Goal: Communication & Community: Answer question/provide support

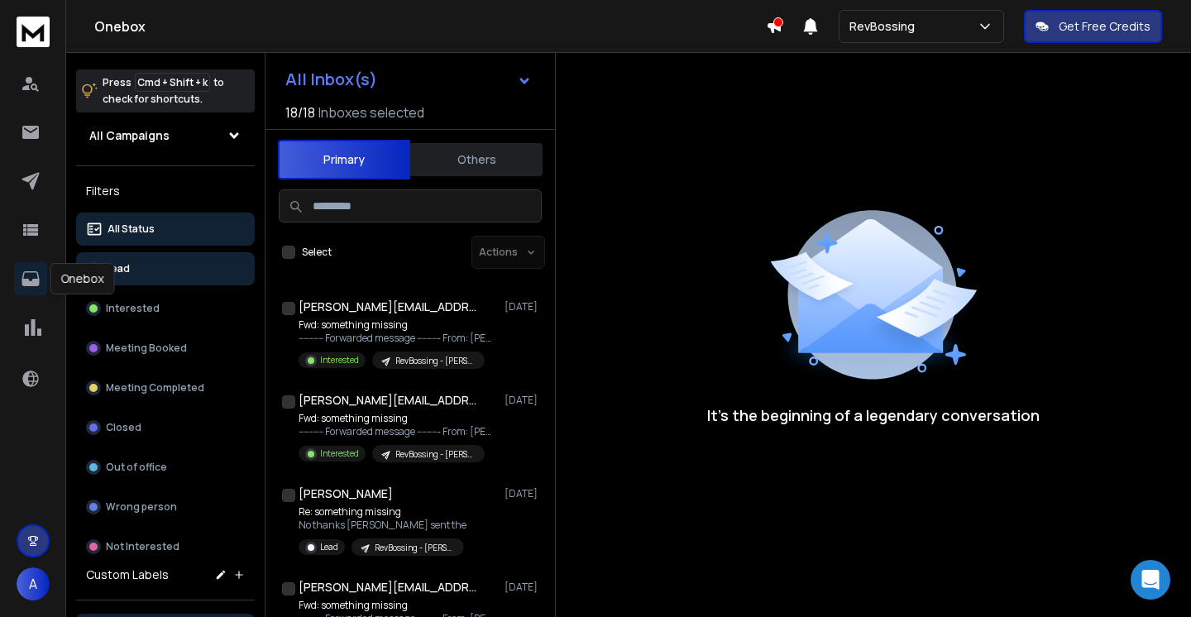
scroll to position [136, 0]
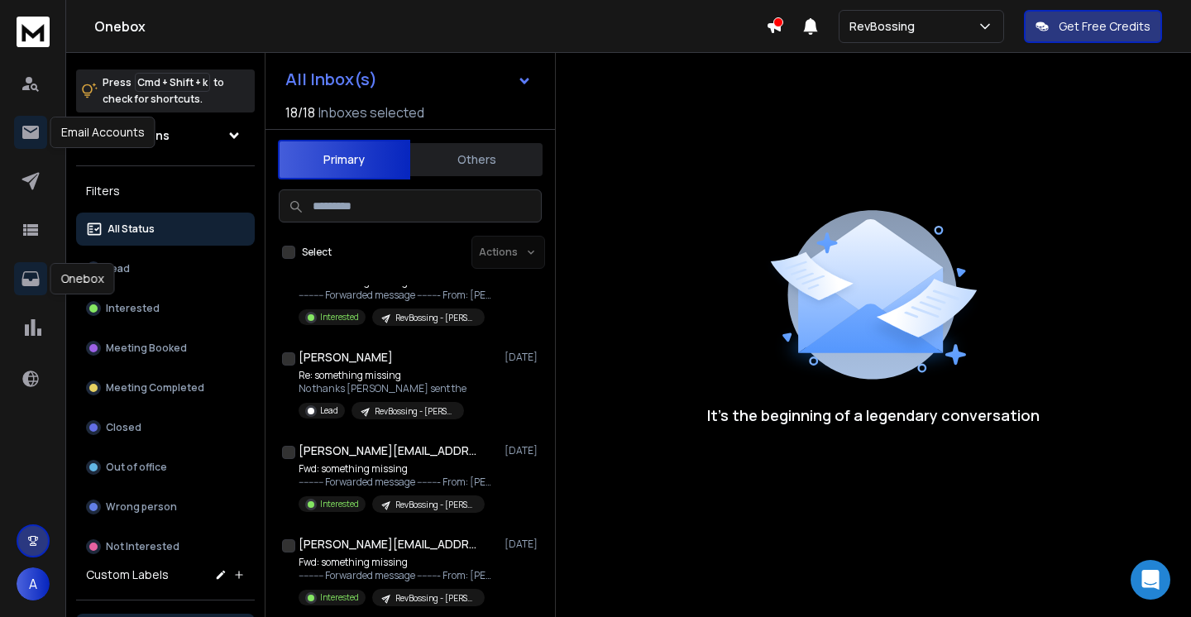
click at [33, 141] on icon at bounding box center [31, 132] width 20 height 20
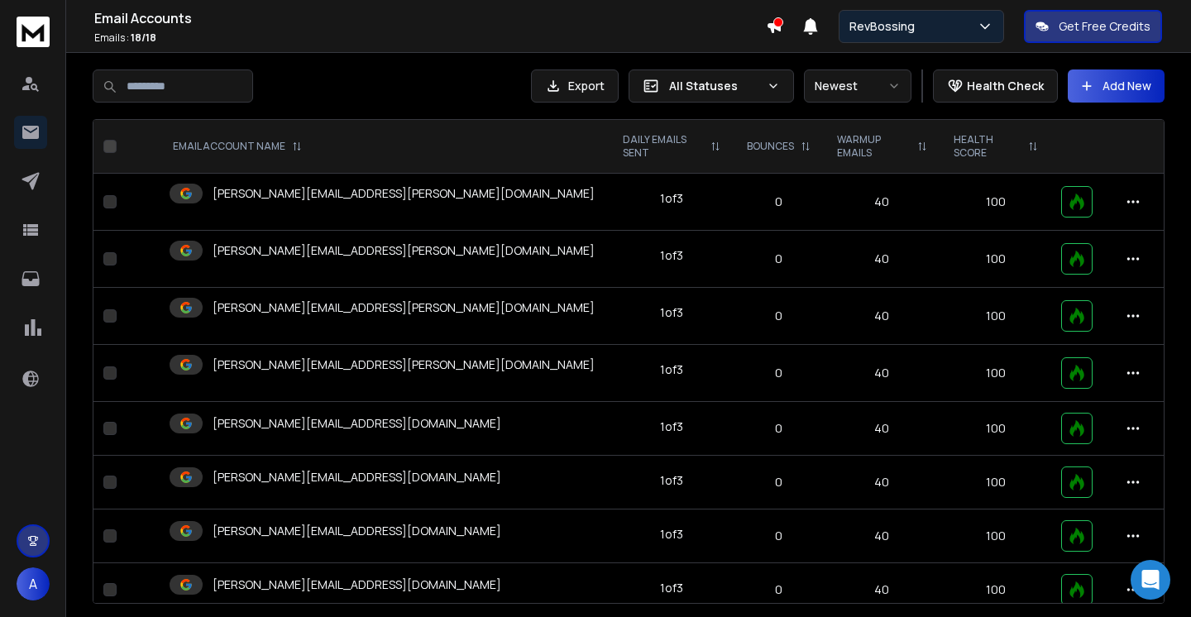
click at [901, 31] on p "RevBossing" at bounding box center [885, 26] width 72 height 17
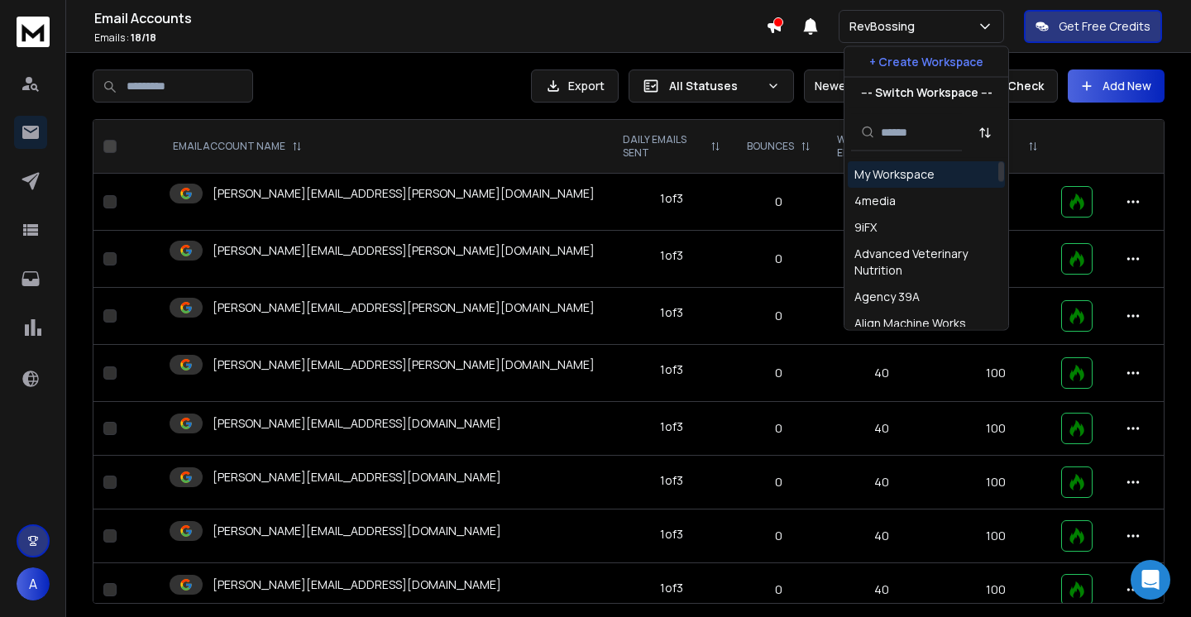
click at [876, 176] on div "My Workspace" at bounding box center [894, 174] width 80 height 17
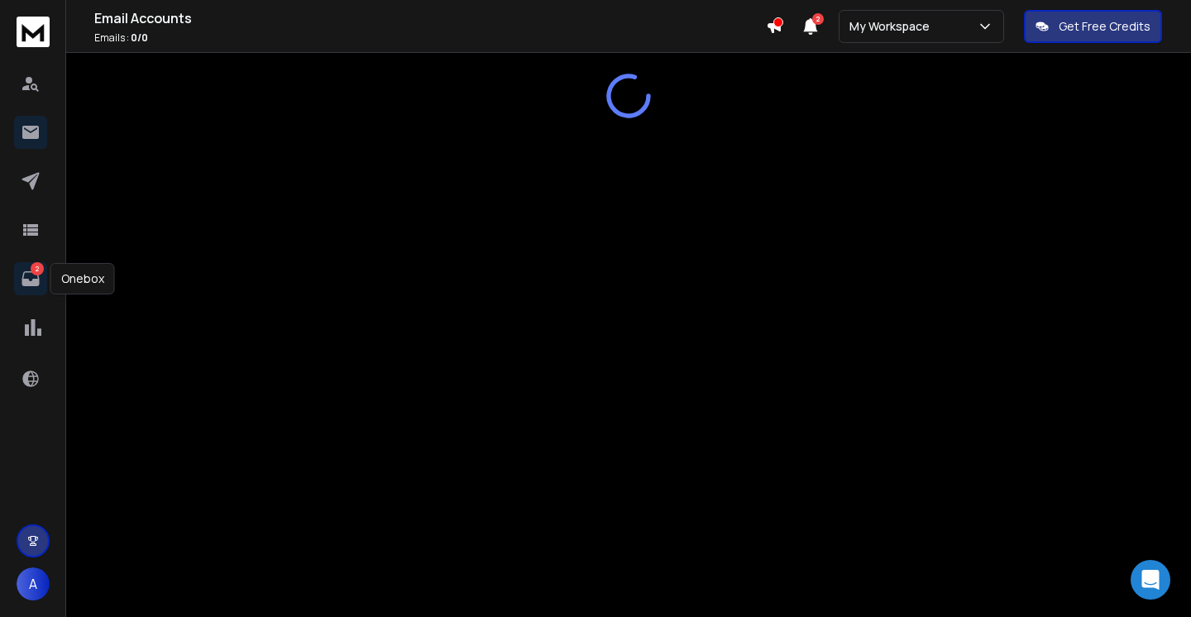
click at [29, 278] on icon at bounding box center [31, 279] width 20 height 20
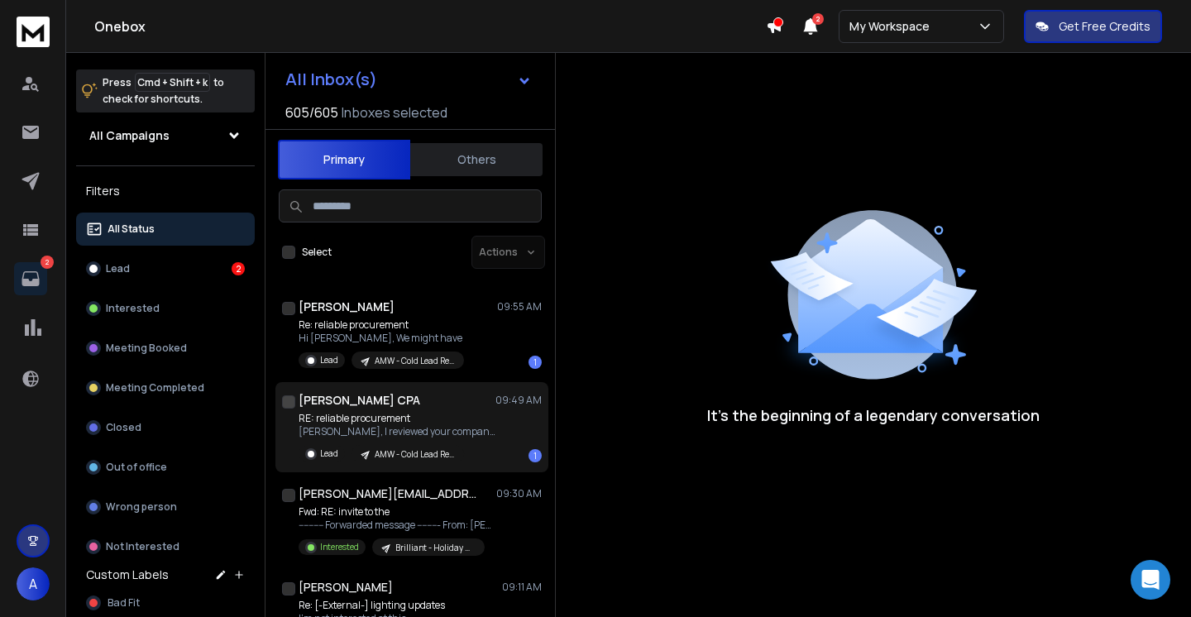
click at [384, 421] on p "RE: reliable procurement" at bounding box center [398, 418] width 198 height 13
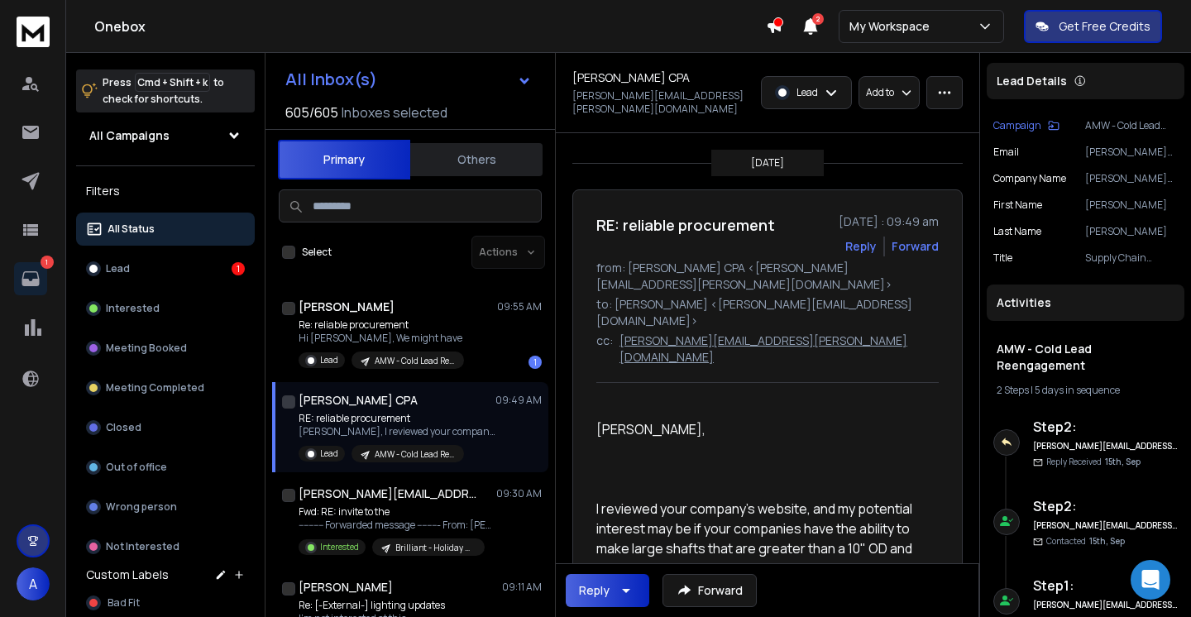
click at [818, 86] on p "Lead" at bounding box center [807, 92] width 22 height 13
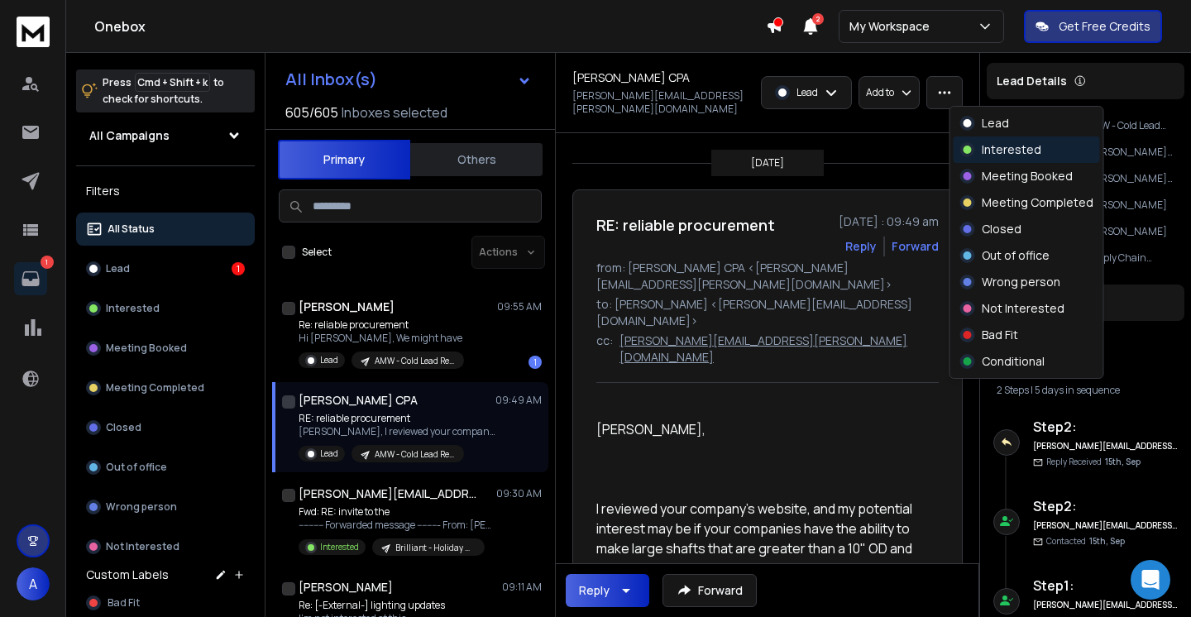
click at [987, 156] on p "Interested" at bounding box center [1012, 149] width 60 height 17
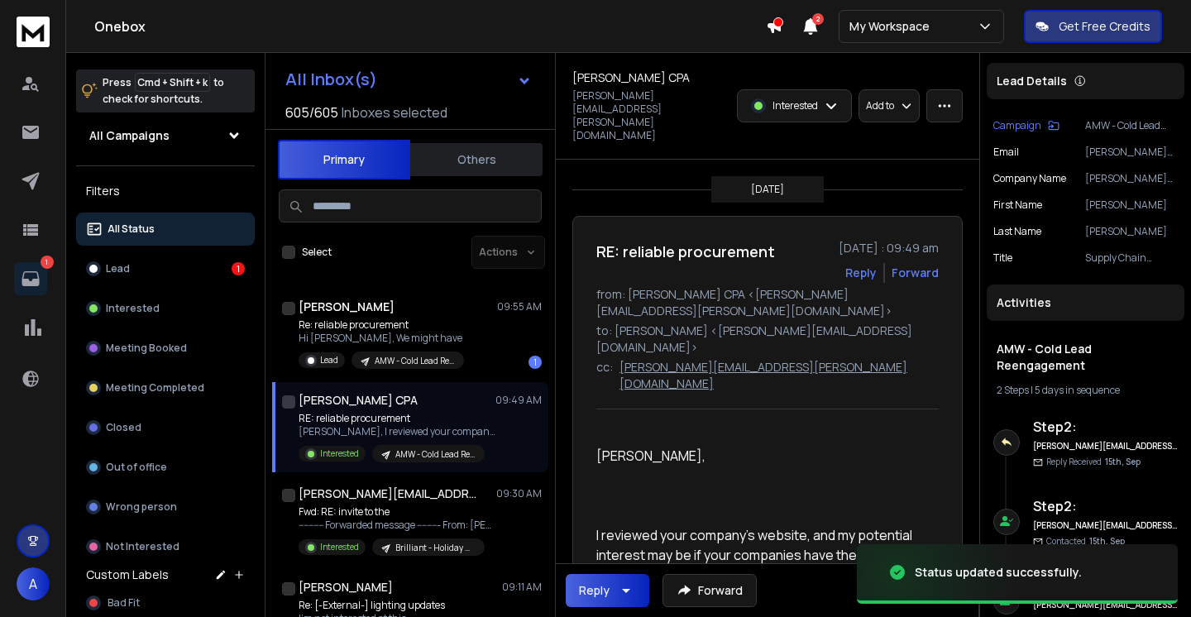
click at [939, 265] on div "Forward" at bounding box center [915, 273] width 47 height 17
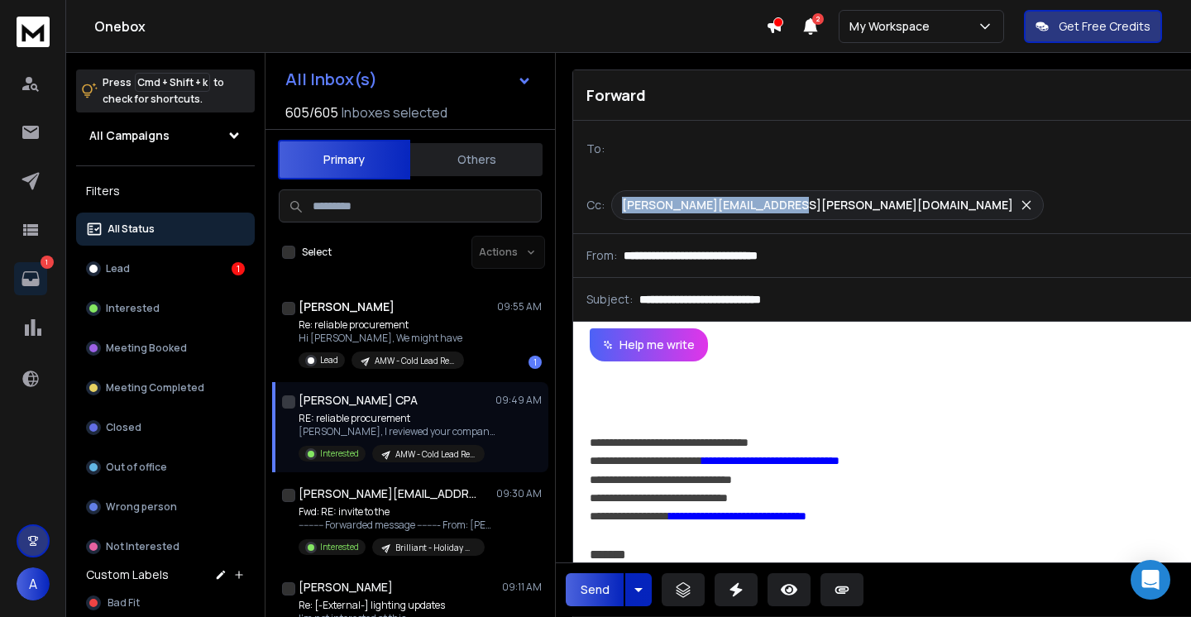
drag, startPoint x: 781, startPoint y: 208, endPoint x: 610, endPoint y: 198, distance: 171.4
click at [609, 198] on div "Cc: [PERSON_NAME][EMAIL_ADDRESS][PERSON_NAME][DOMAIN_NAME]" at bounding box center [1115, 205] width 1085 height 56
copy p "[PERSON_NAME][EMAIL_ADDRESS][PERSON_NAME][DOMAIN_NAME]"
click at [1020, 208] on icon at bounding box center [1026, 204] width 13 height 13
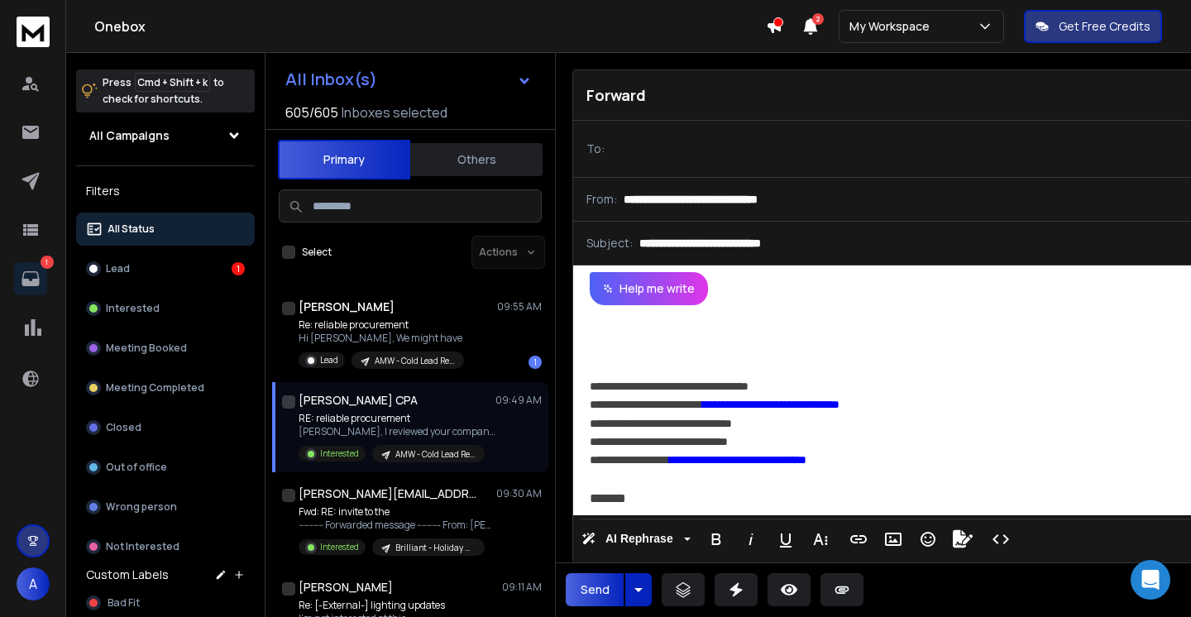
click at [614, 385] on div "**********" at bounding box center [1115, 410] width 1085 height 210
click at [586, 332] on div "**********" at bounding box center [1115, 410] width 1085 height 210
click at [642, 145] on input at bounding box center [669, 149] width 116 height 30
type input "**********"
click at [585, 594] on button "Send" at bounding box center [595, 589] width 58 height 33
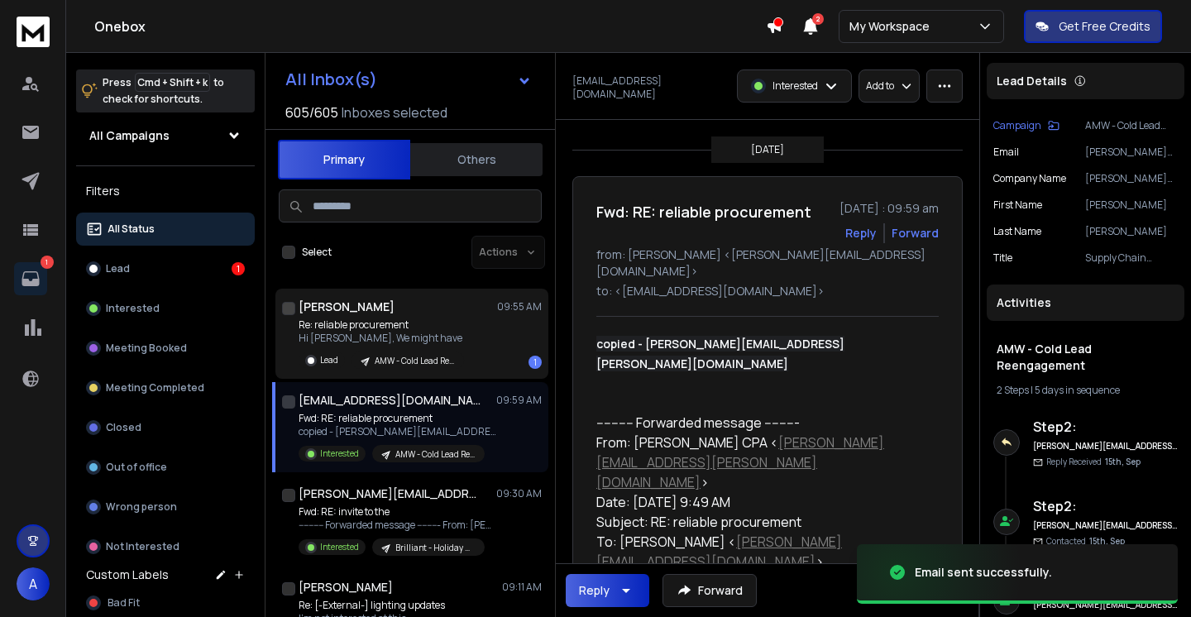
click at [390, 334] on p "Hi [PERSON_NAME], We might have" at bounding box center [381, 338] width 165 height 13
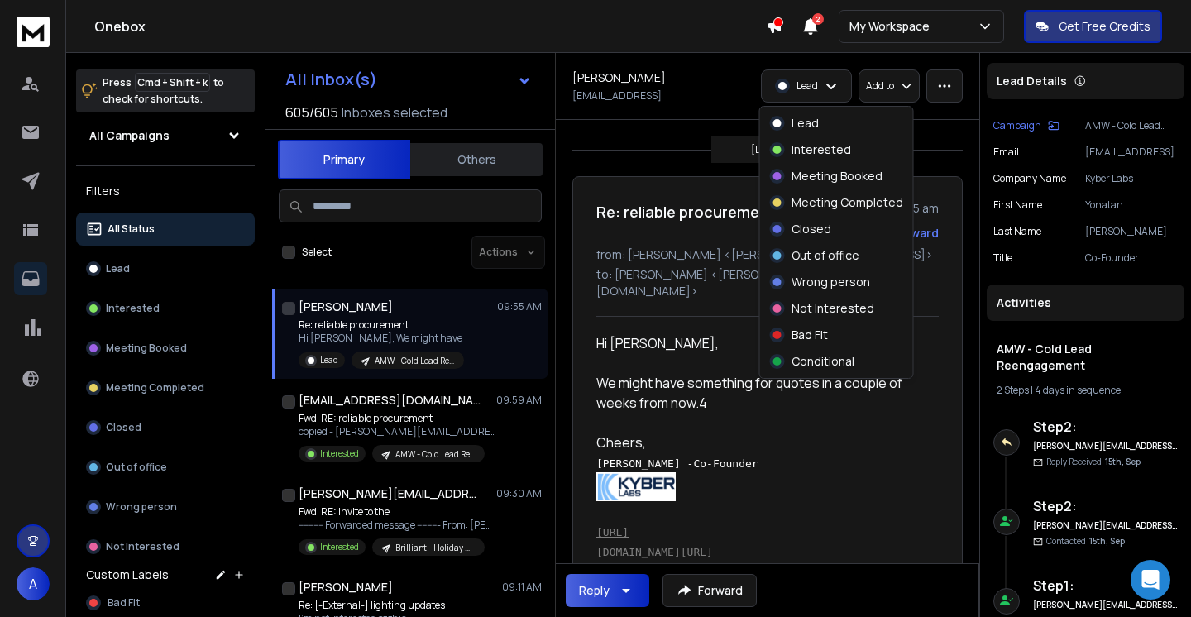
click at [810, 74] on div "Lead" at bounding box center [806, 85] width 89 height 31
click at [818, 150] on p "Interested" at bounding box center [821, 149] width 60 height 17
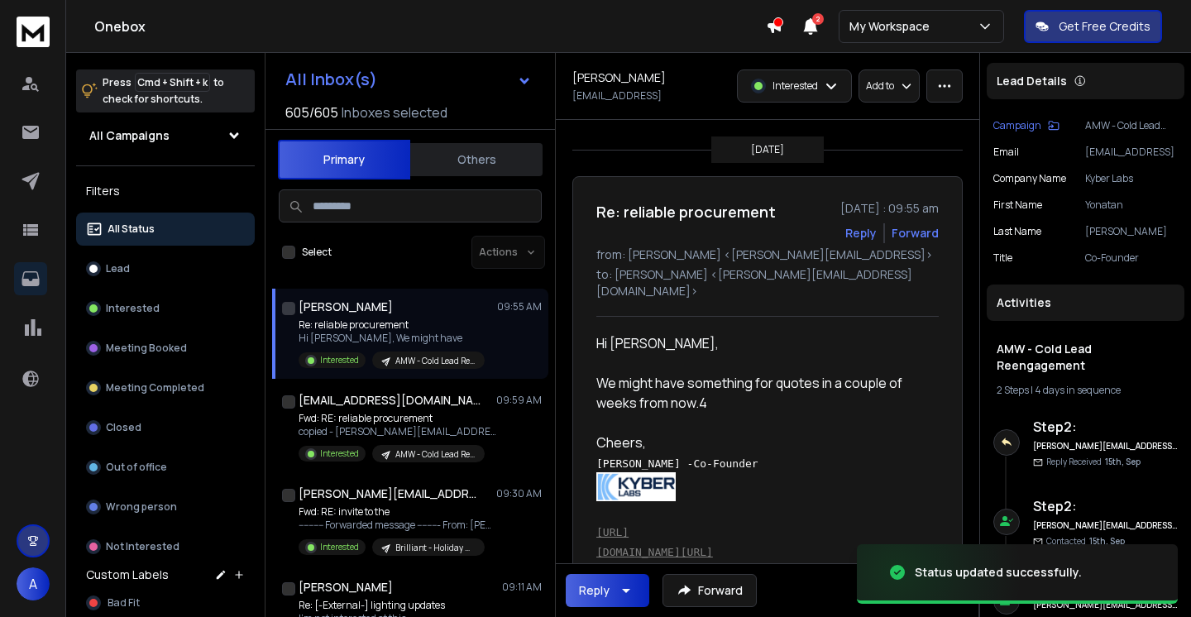
click at [919, 237] on div "Forward" at bounding box center [915, 233] width 47 height 17
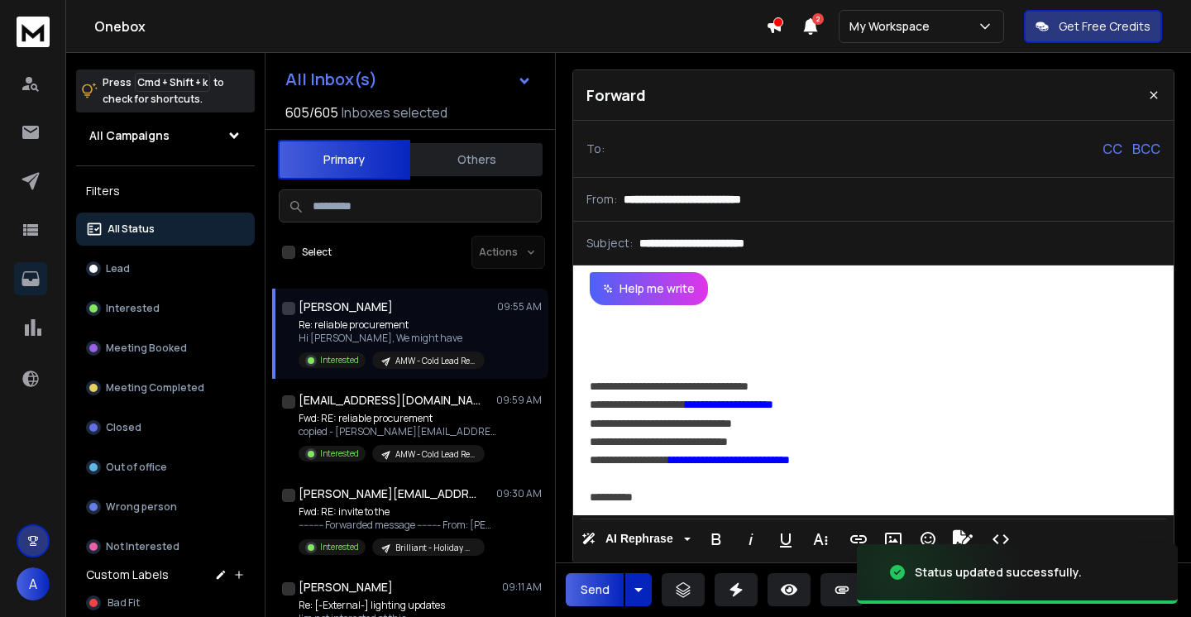
click at [638, 160] on input at bounding box center [669, 149] width 116 height 30
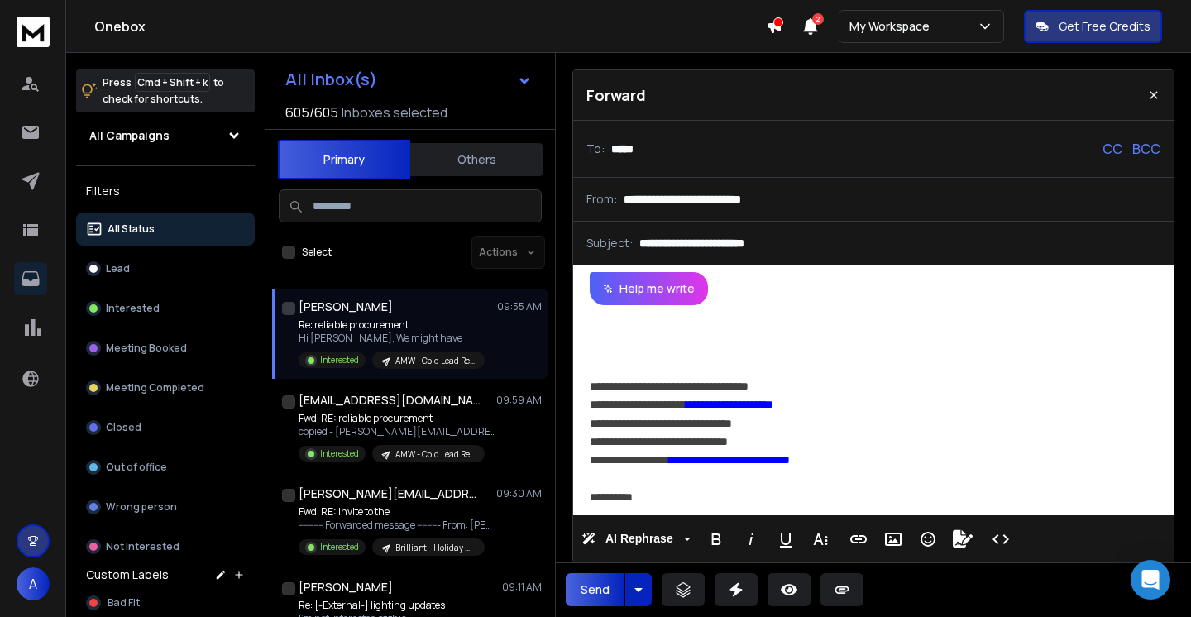
type input "**********"
click at [590, 587] on button "Send" at bounding box center [595, 589] width 58 height 33
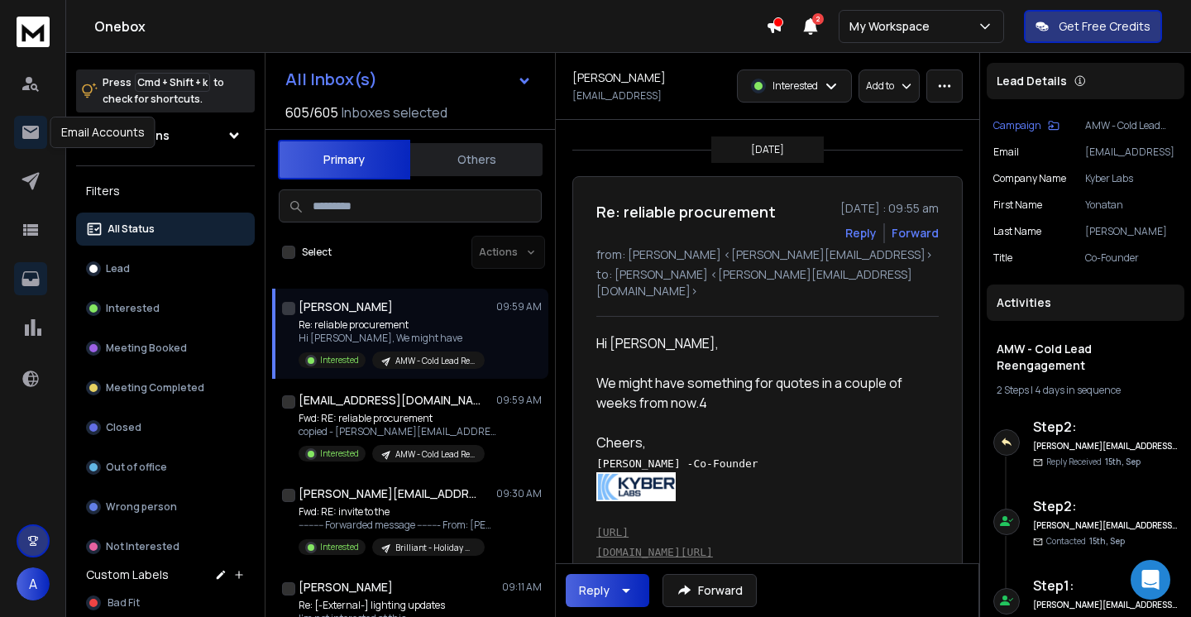
click at [36, 128] on icon at bounding box center [31, 132] width 20 height 20
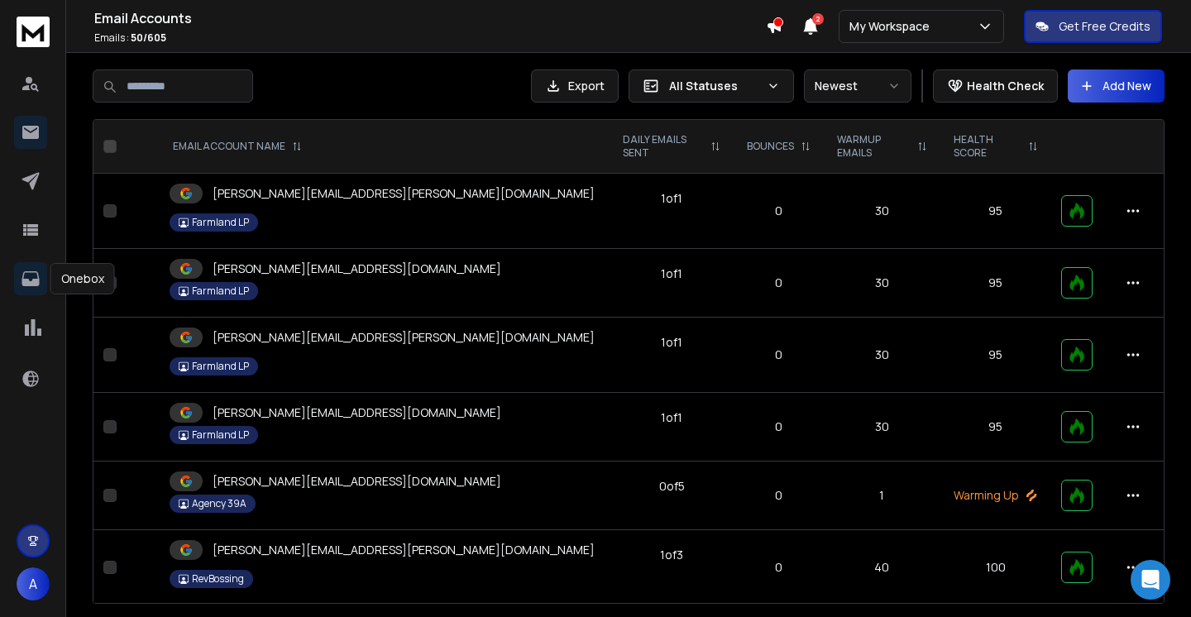
click at [32, 277] on icon at bounding box center [31, 279] width 20 height 20
